Goal: Navigation & Orientation: Find specific page/section

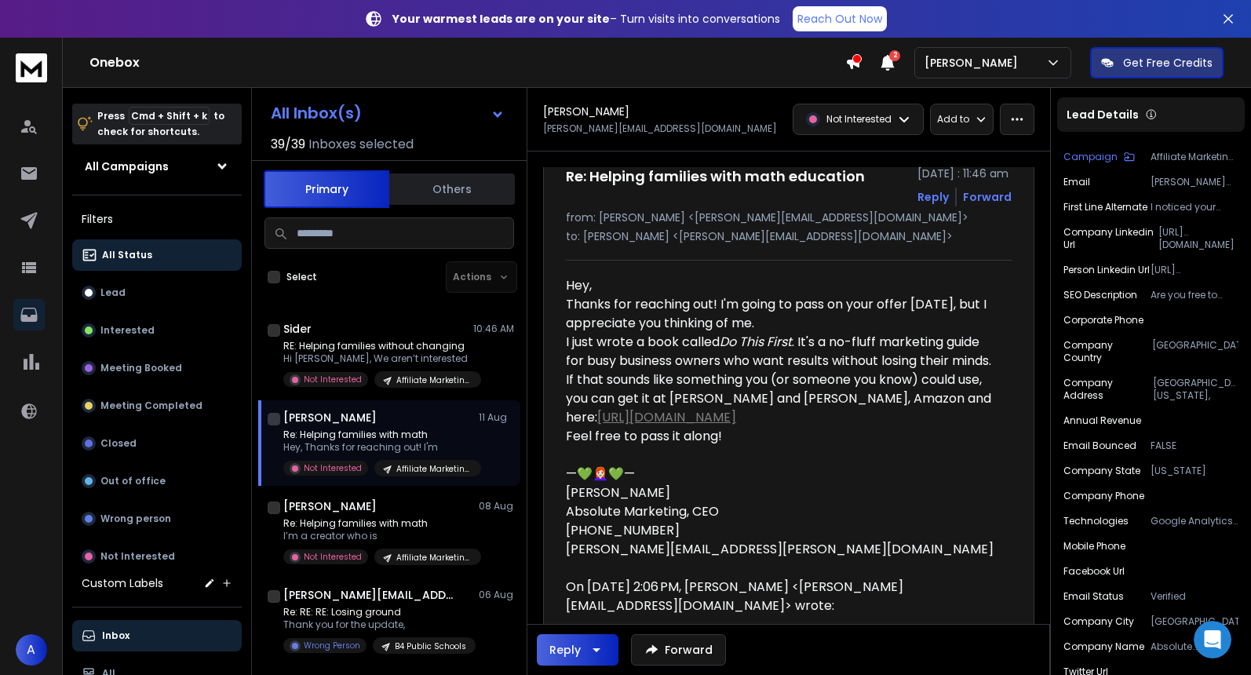
scroll to position [367, 0]
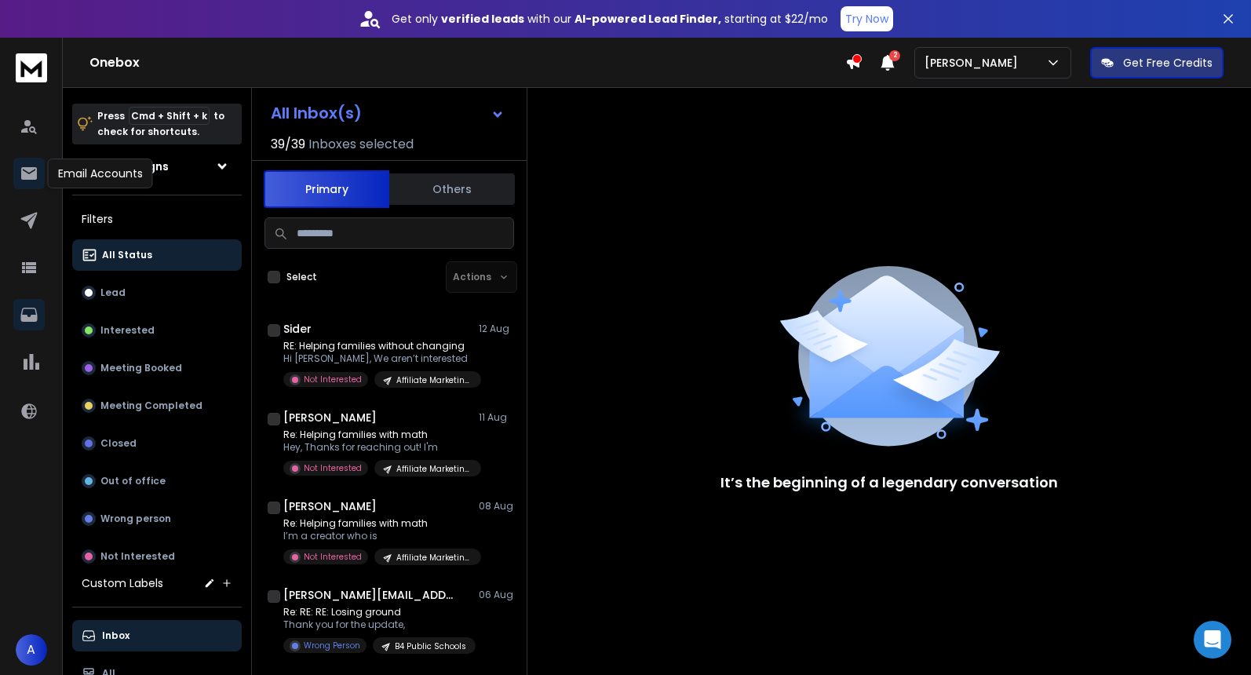
click at [31, 176] on icon at bounding box center [29, 173] width 16 height 13
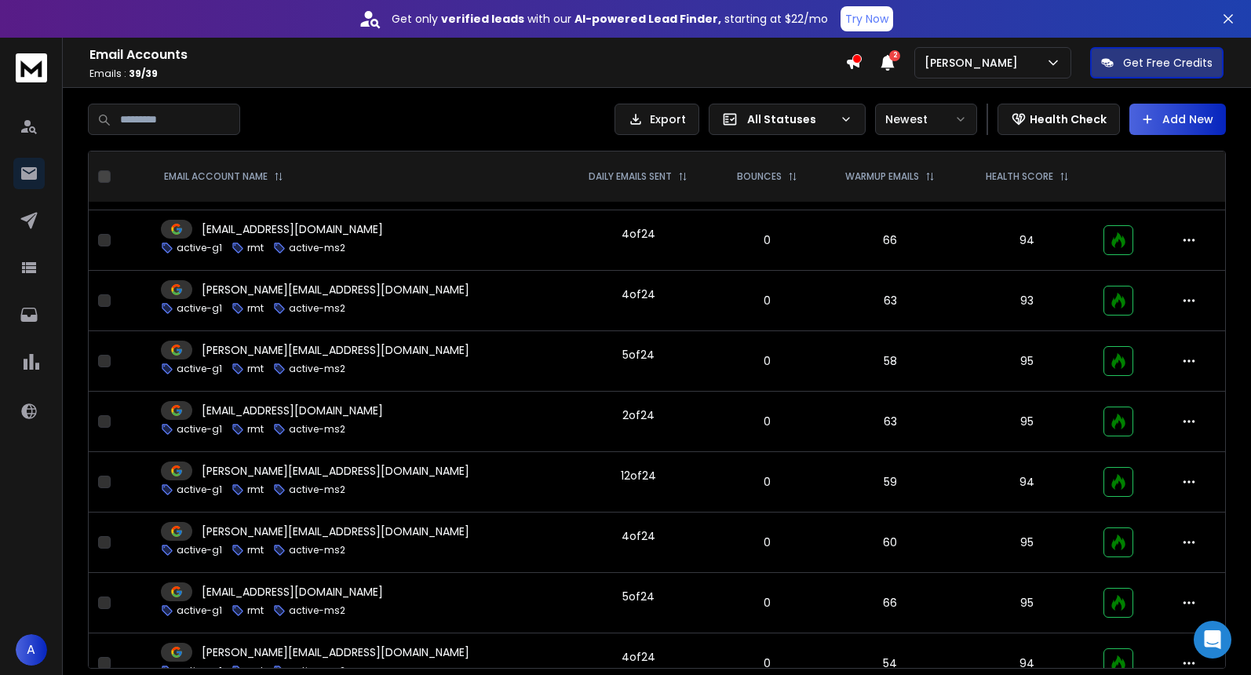
scroll to position [1875, 0]
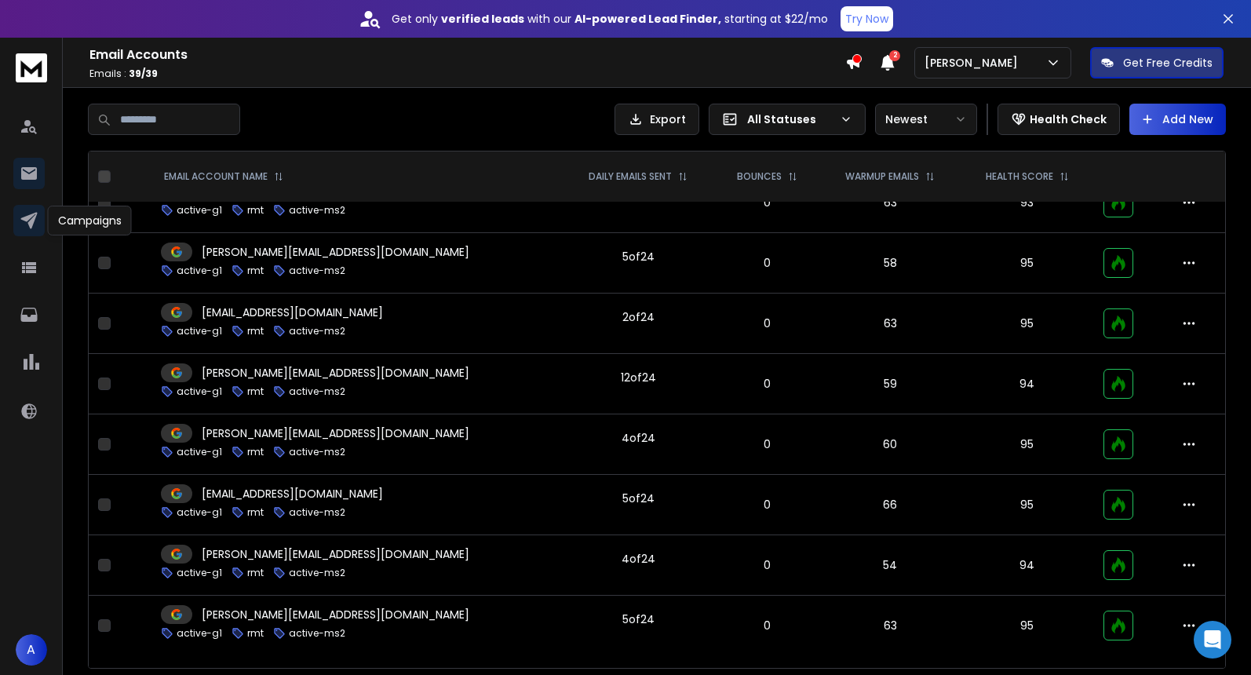
click at [30, 215] on icon at bounding box center [28, 220] width 16 height 16
